Goal: Answer question/provide support

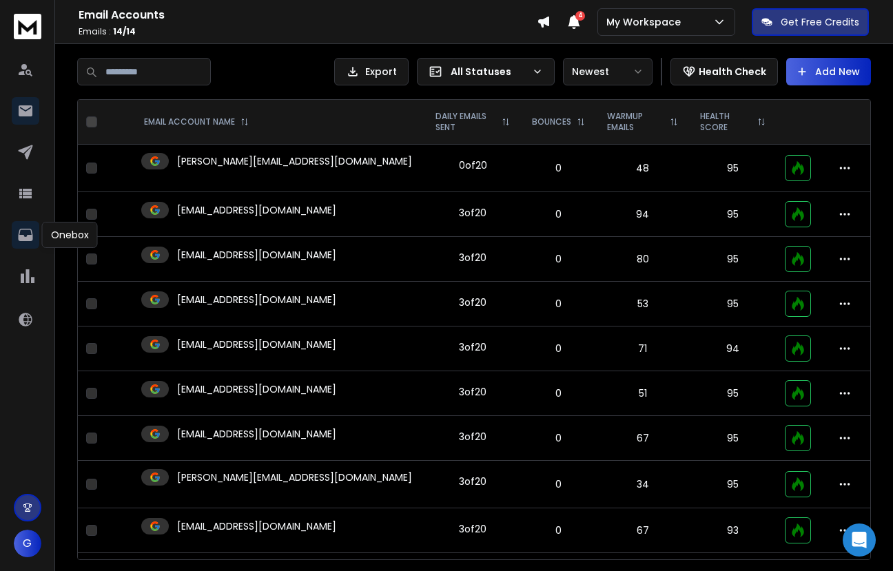
click at [28, 236] on icon at bounding box center [25, 235] width 14 height 12
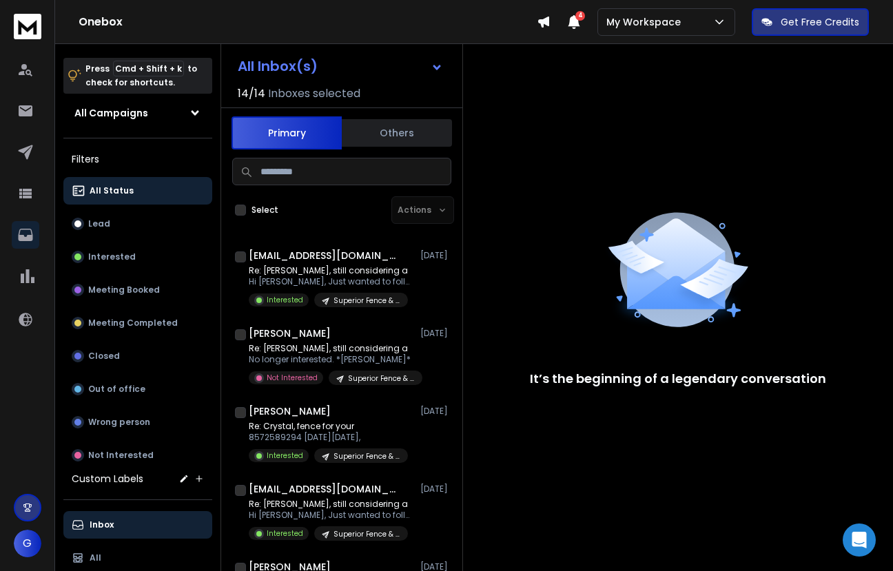
click at [390, 127] on button "Others" at bounding box center [397, 133] width 110 height 30
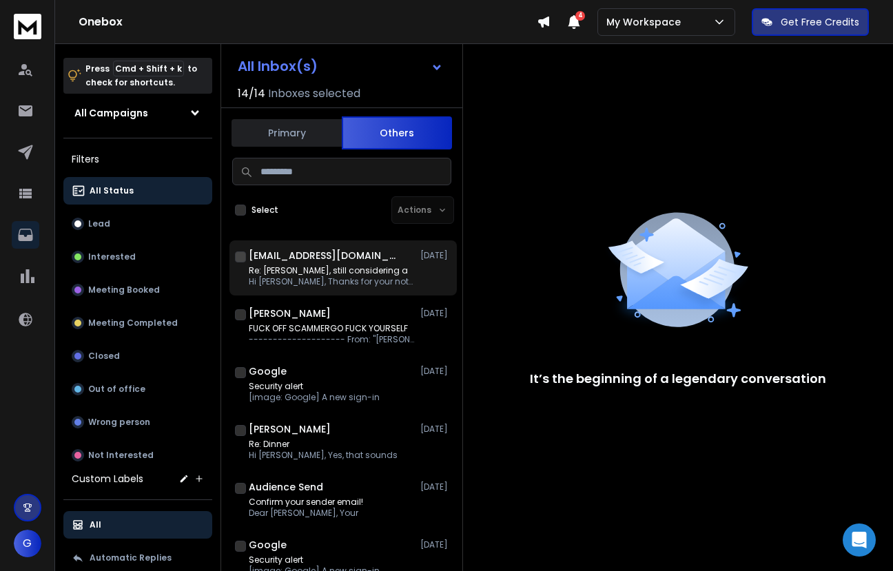
click at [357, 281] on p "Hi [PERSON_NAME], Thanks for your note." at bounding box center [331, 281] width 165 height 11
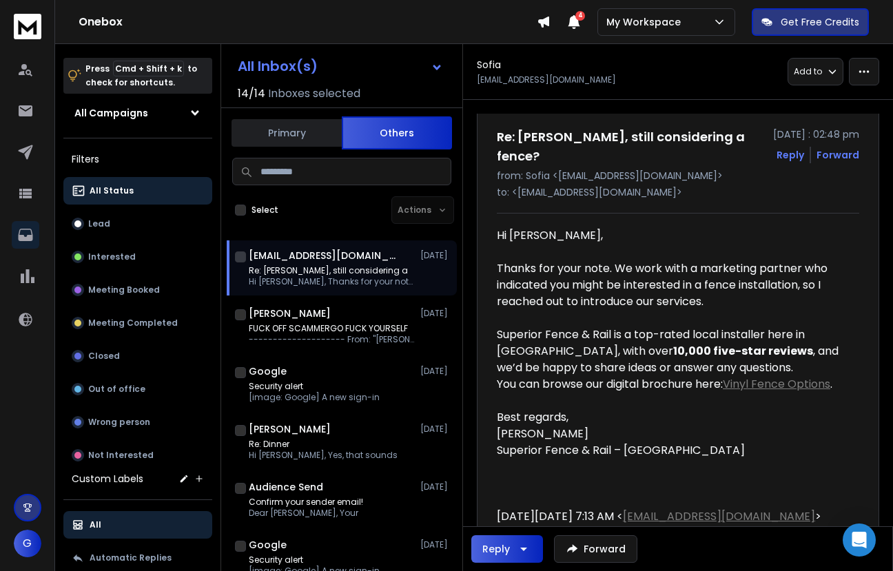
scroll to position [41, 0]
click at [558, 380] on div "Superior Fence & Rail is a top-rated local installer here in [GEOGRAPHIC_DATA],…" at bounding box center [673, 366] width 352 height 83
click at [573, 361] on div "Superior Fence & Rail is a top-rated local installer here in [GEOGRAPHIC_DATA],…" at bounding box center [673, 366] width 352 height 83
click at [763, 384] on link "Vinyl Fence Options" at bounding box center [777, 383] width 108 height 16
click at [621, 294] on div "Thanks for your note. We work with a marketing partner who indicated you might …" at bounding box center [673, 292] width 352 height 66
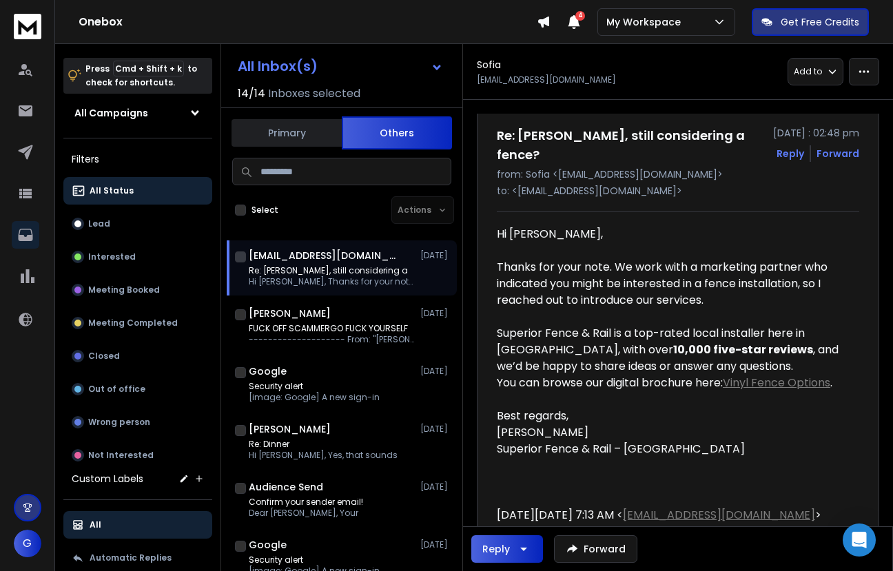
click at [594, 266] on div "Thanks for your note. We work with a marketing partner who indicated you might …" at bounding box center [673, 292] width 352 height 66
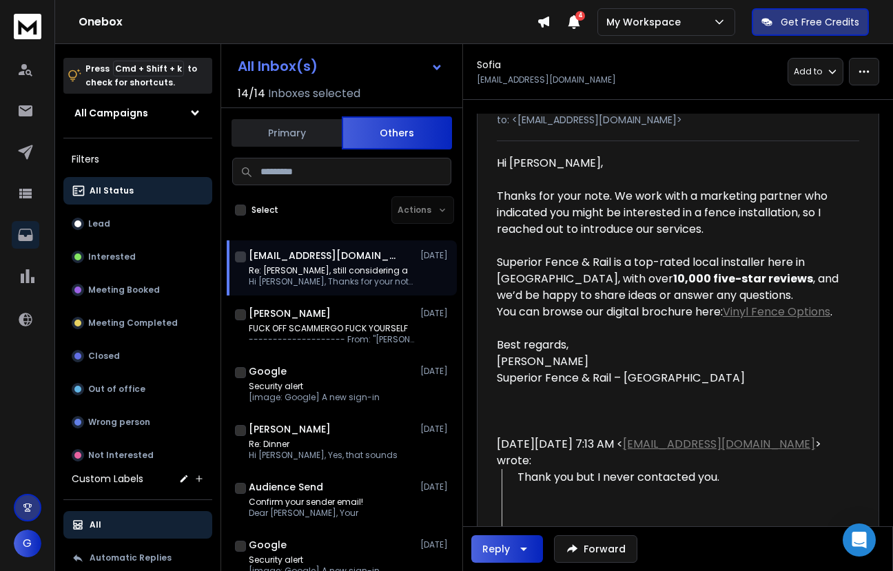
scroll to position [101, 0]
